Goal: Task Accomplishment & Management: Use online tool/utility

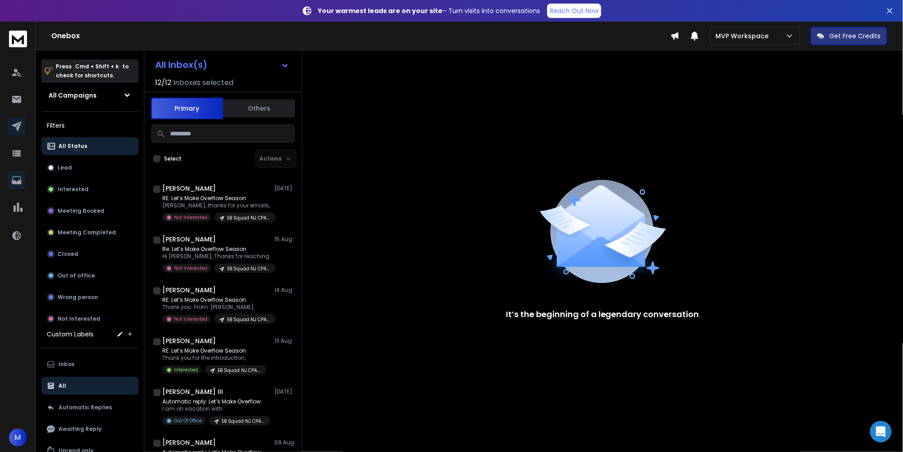
drag, startPoint x: 27, startPoint y: 127, endPoint x: 22, endPoint y: 127, distance: 4.5
click at [27, 127] on div at bounding box center [18, 128] width 21 height 22
click at [22, 126] on link at bounding box center [17, 126] width 18 height 18
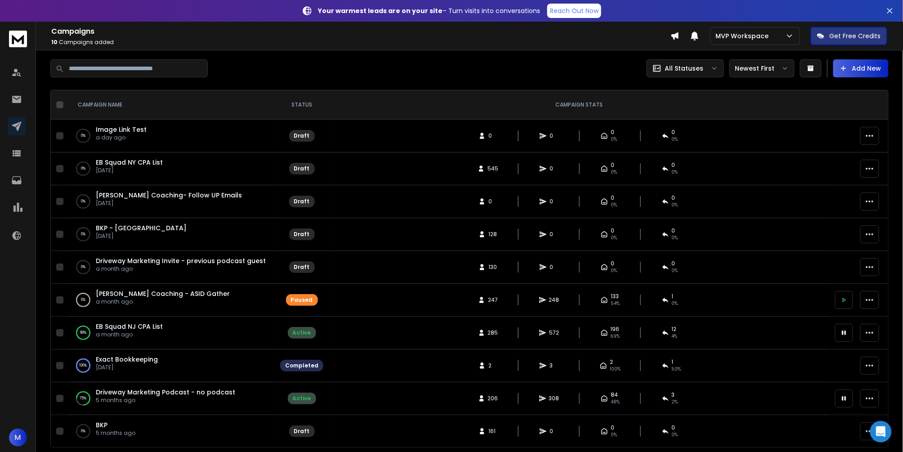
click at [155, 295] on span "[PERSON_NAME] Coaching - ASID Gather" at bounding box center [163, 293] width 134 height 9
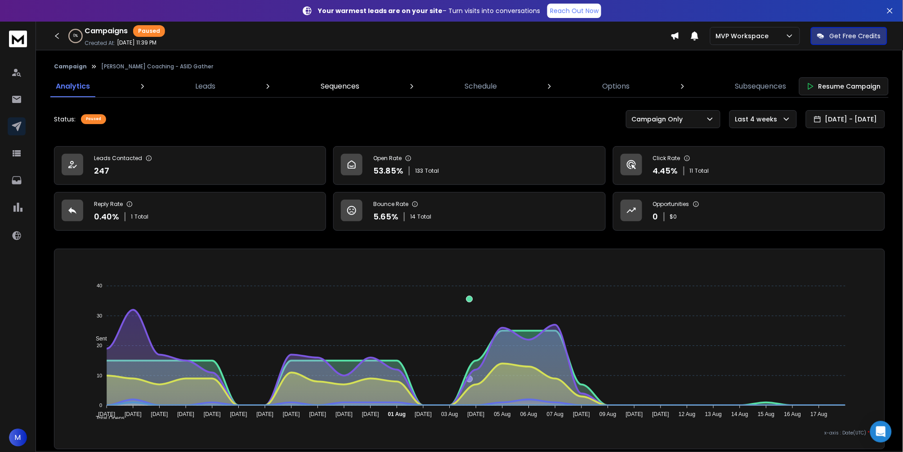
click at [334, 81] on p "Sequences" at bounding box center [340, 86] width 39 height 11
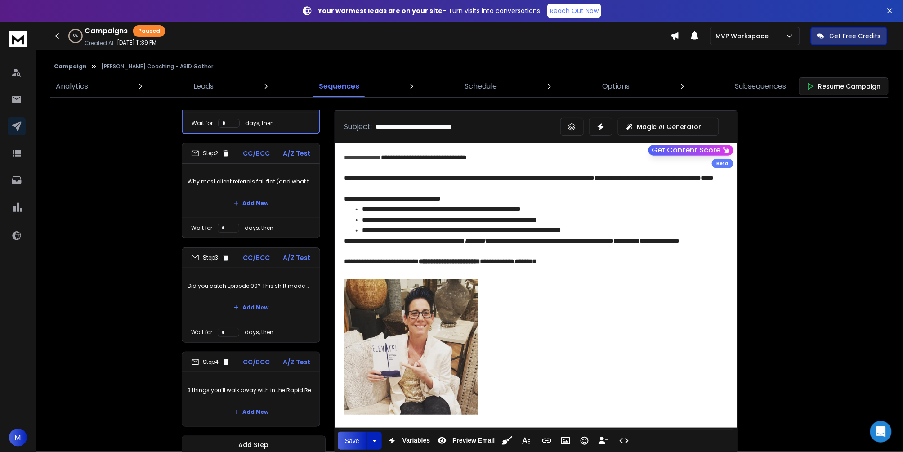
scroll to position [14, 0]
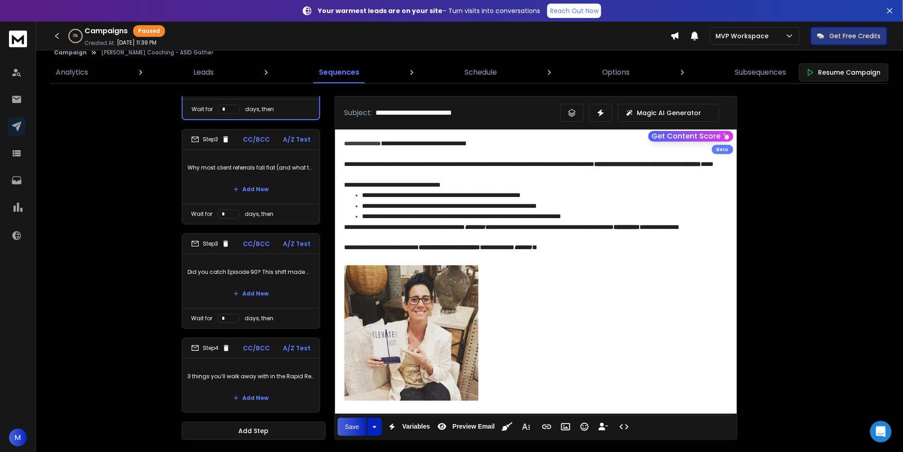
click at [299, 184] on div "Add New" at bounding box center [250, 189] width 127 height 18
type input "**********"
